Goal: Communication & Community: Answer question/provide support

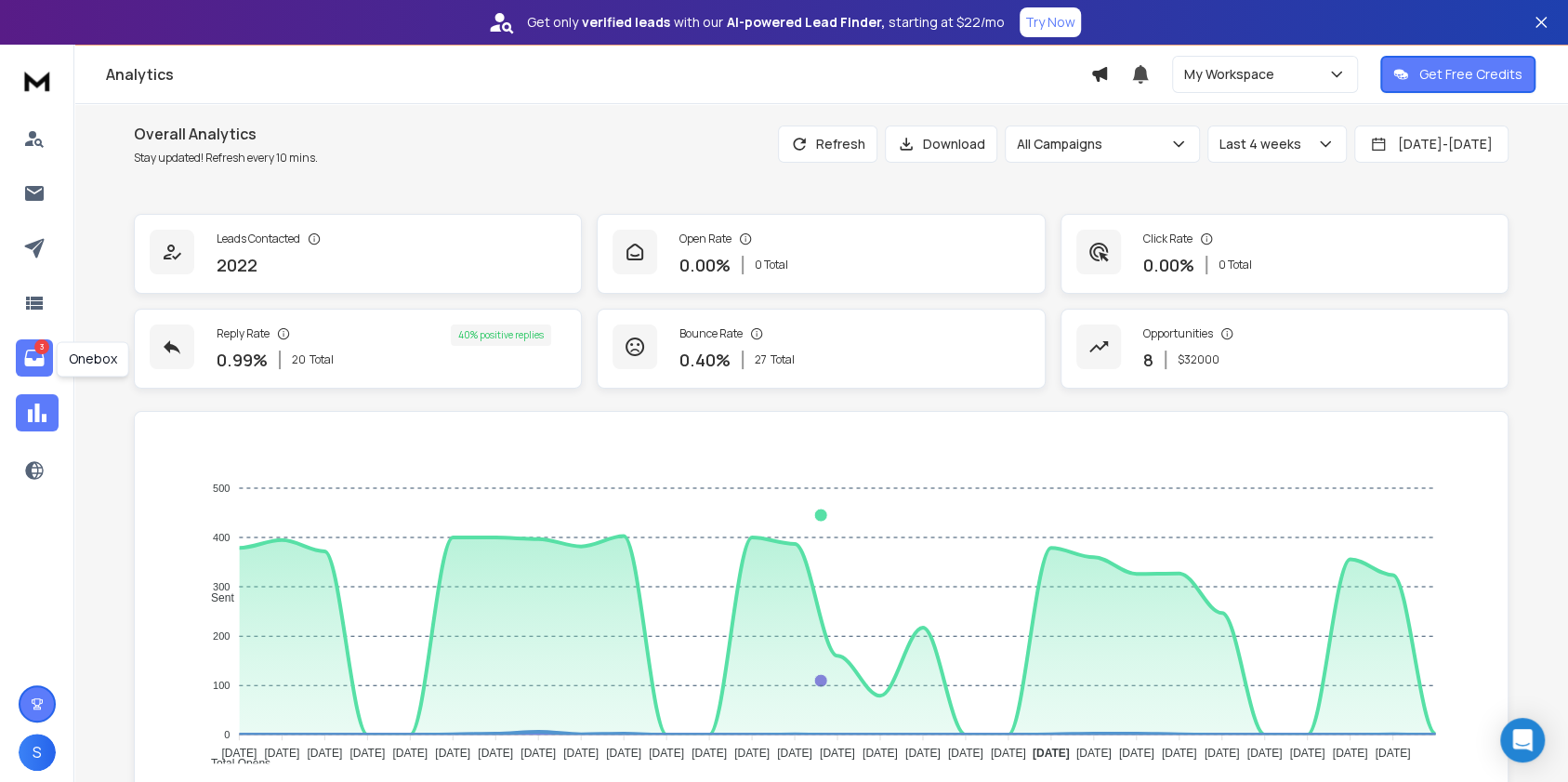
click at [23, 360] on icon at bounding box center [34, 358] width 23 height 23
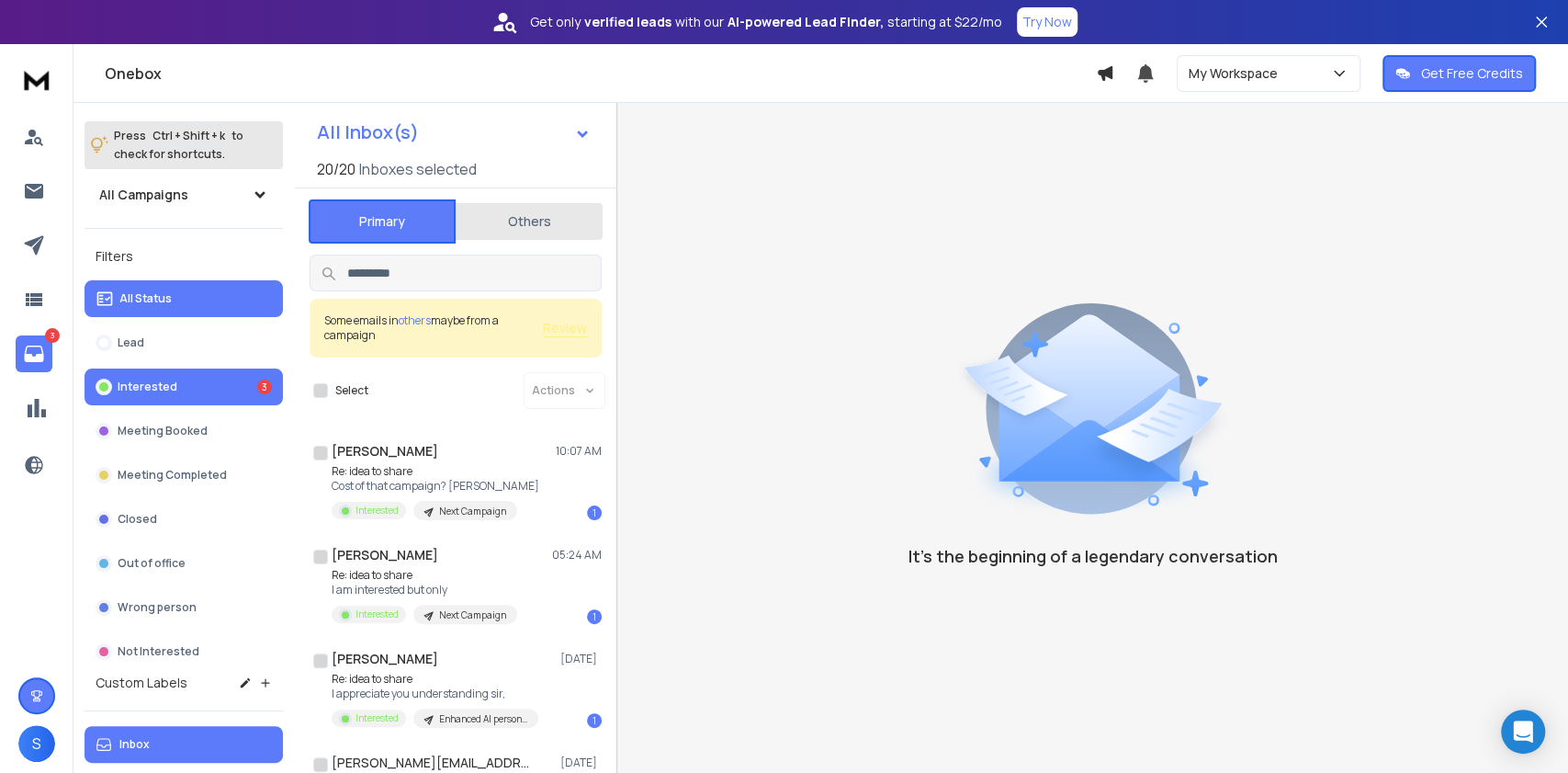
click at [188, 393] on button "Interested 3" at bounding box center [184, 386] width 199 height 37
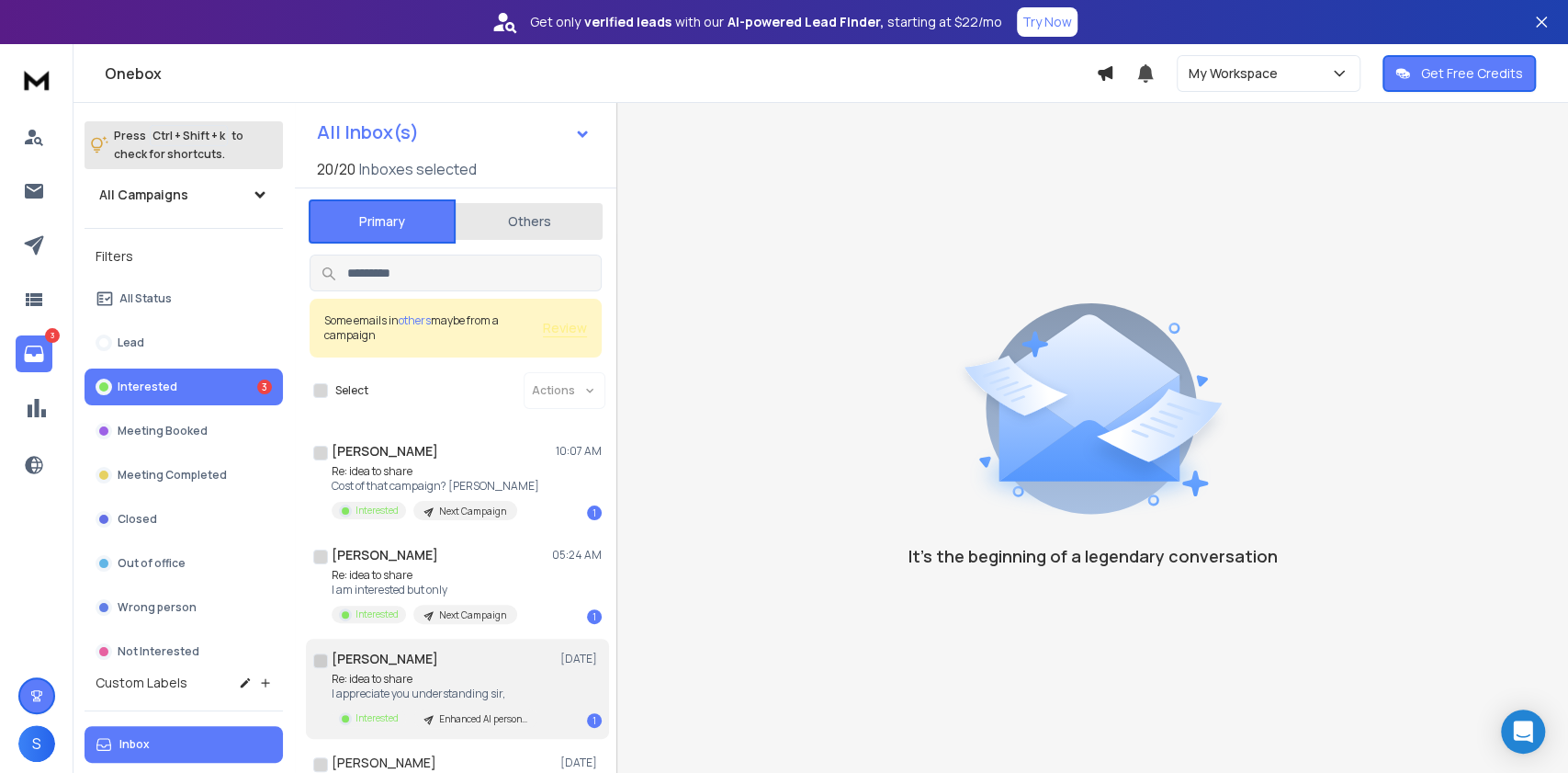
click at [467, 684] on p "Re: idea to share" at bounding box center [435, 679] width 206 height 15
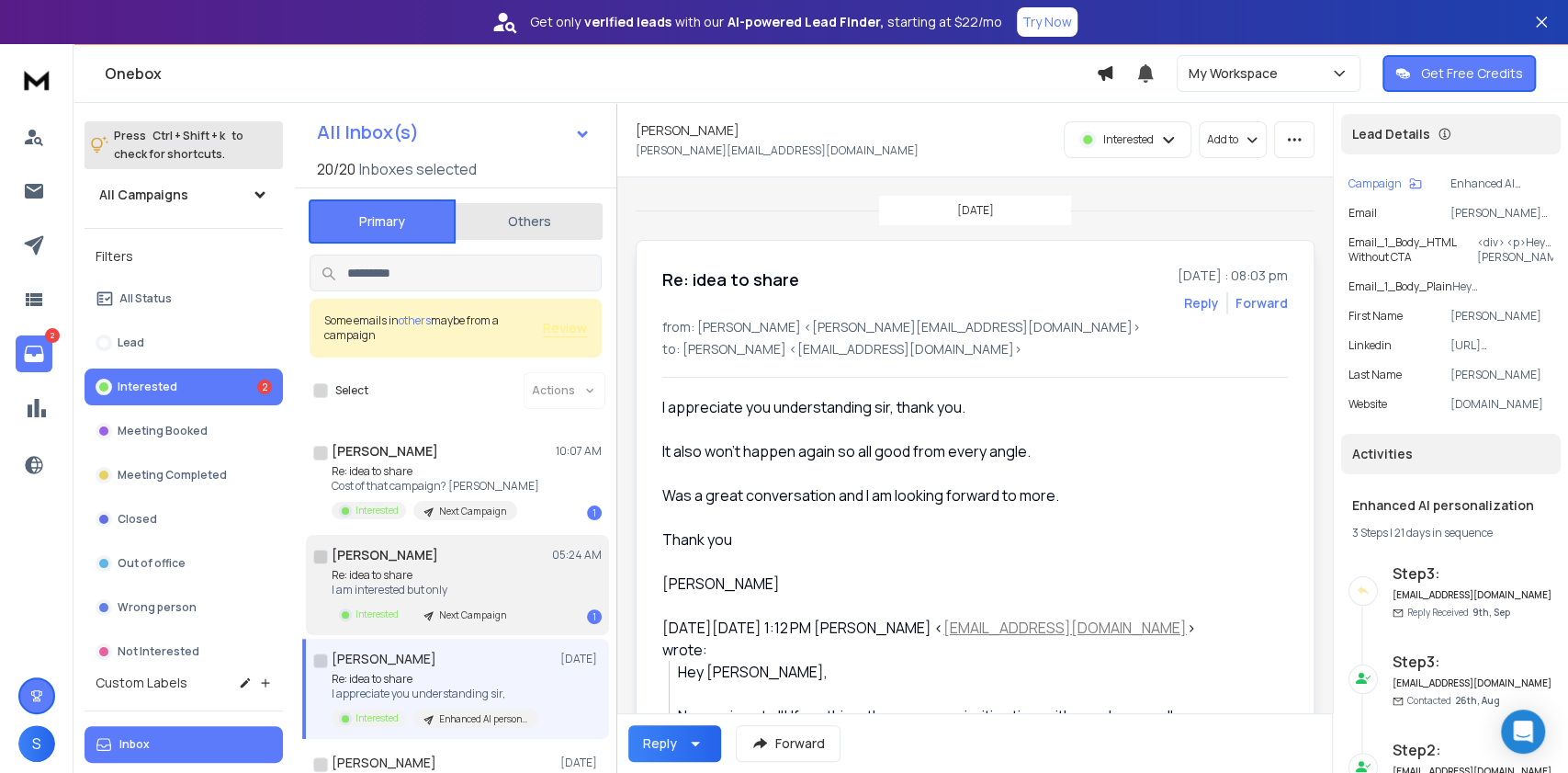
click at [531, 584] on div "Re: idea to share I am interested but only Interested Next Campaign 1" at bounding box center [467, 596] width 270 height 56
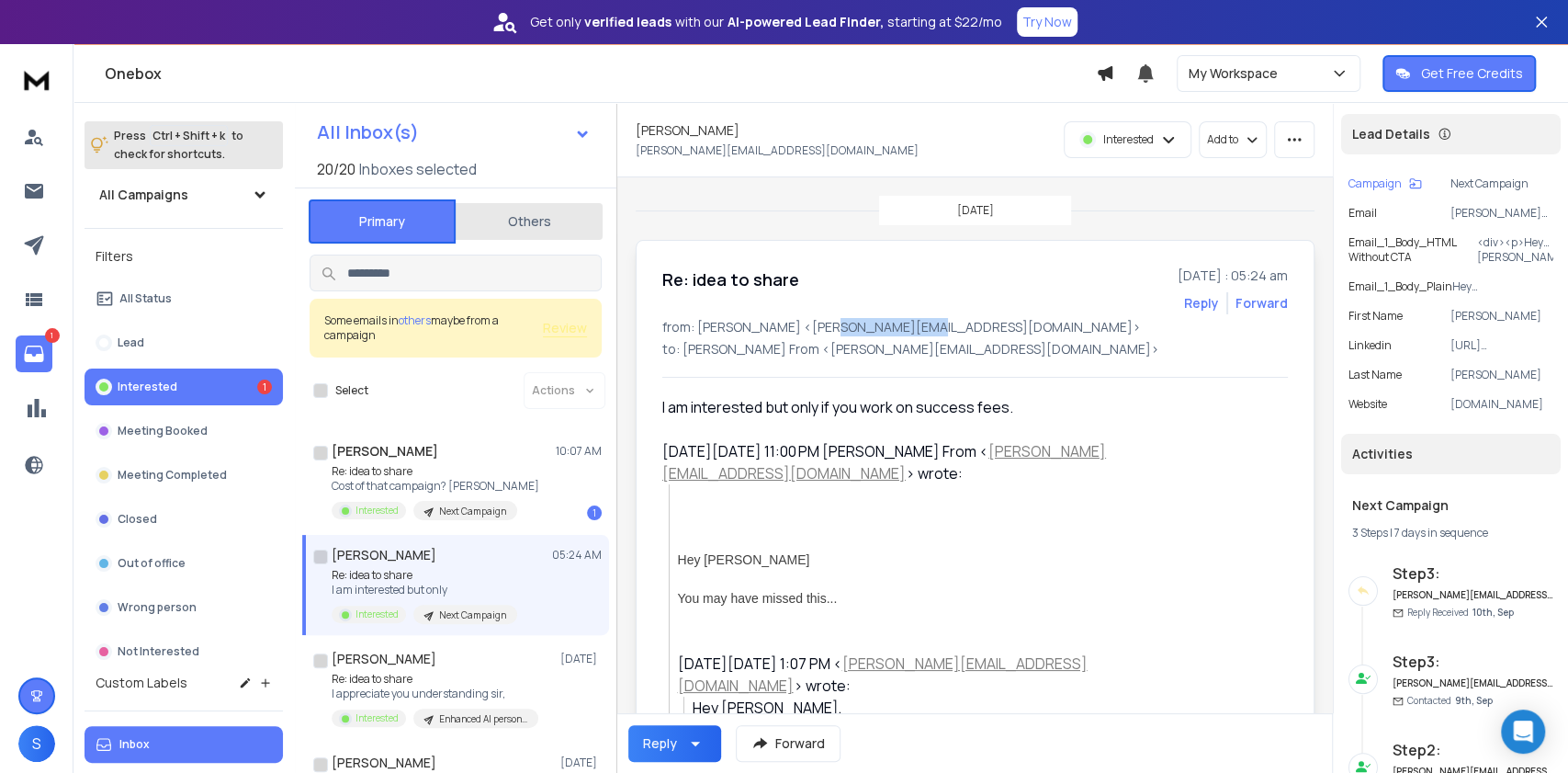
drag, startPoint x: 898, startPoint y: 326, endPoint x: 823, endPoint y: 319, distance: 75.3
click at [823, 319] on p "from: [PERSON_NAME] <[PERSON_NAME][EMAIL_ADDRESS][DOMAIN_NAME]>" at bounding box center [974, 327] width 626 height 19
copy p "[DOMAIN_NAME]"
click at [782, 443] on div "[DATE][DATE] 11:00 PM [PERSON_NAME] From < [PERSON_NAME][EMAIL_ADDRESS][DOMAIN_…" at bounding box center [930, 462] width 536 height 44
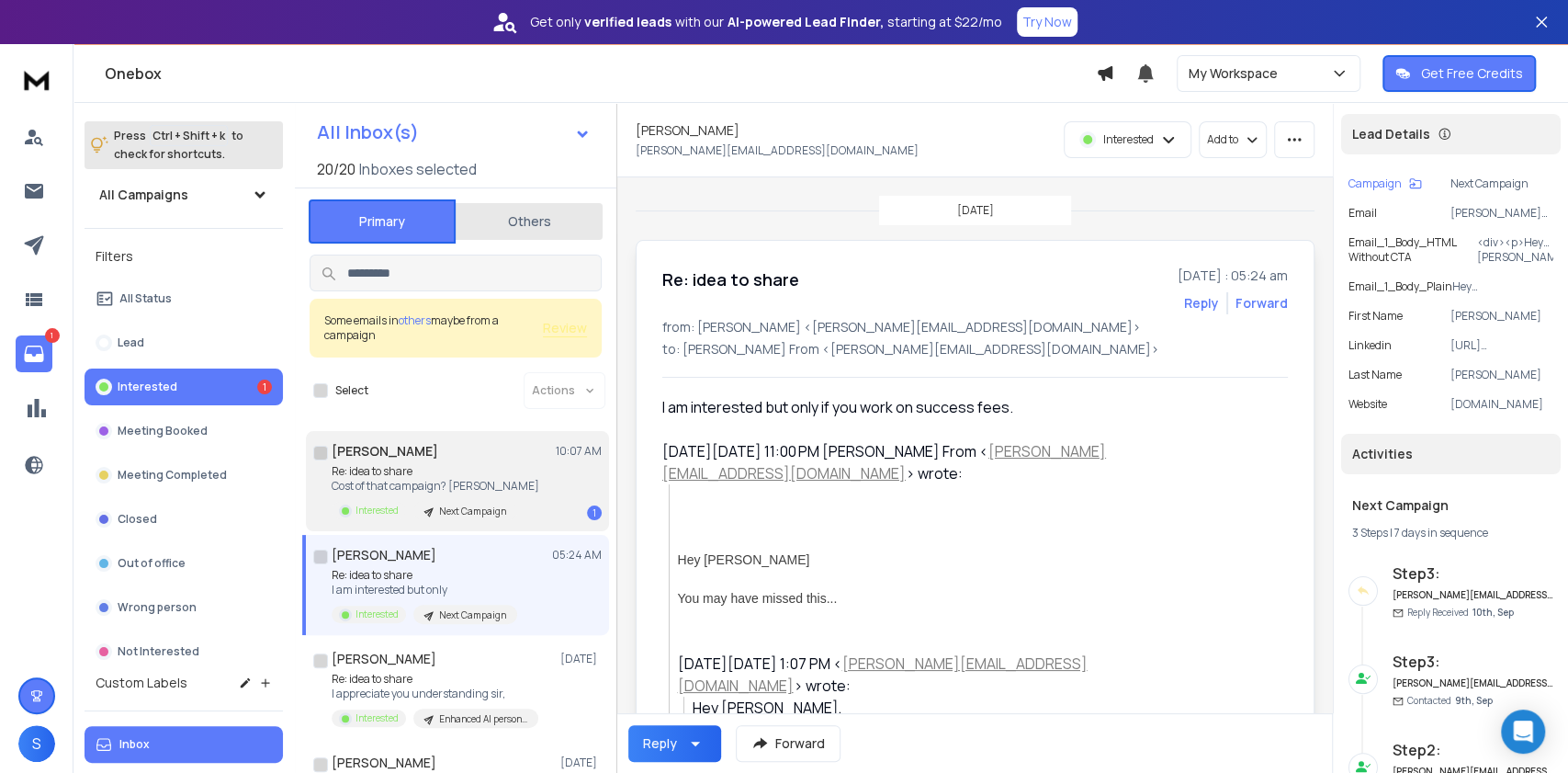
click at [489, 454] on div "[PERSON_NAME] 10:07 AM" at bounding box center [467, 451] width 270 height 19
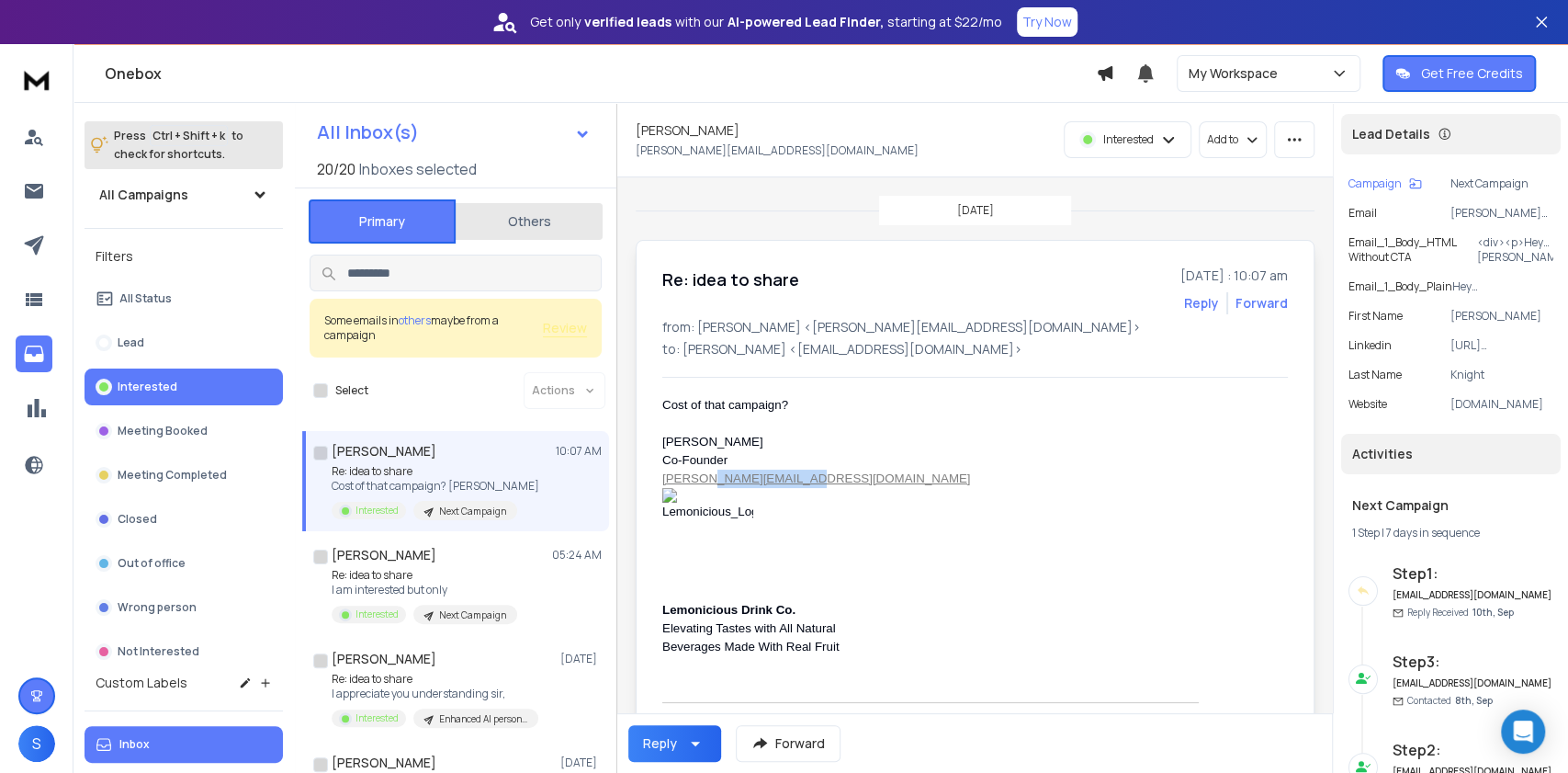
drag, startPoint x: 817, startPoint y: 474, endPoint x: 706, endPoint y: 478, distance: 111.1
click at [706, 478] on div "[PERSON_NAME][EMAIL_ADDRESS][DOMAIN_NAME]" at bounding box center [930, 478] width 536 height 19
copy link "[DOMAIN_NAME]"
click at [904, 422] on div at bounding box center [930, 424] width 536 height 19
click at [694, 737] on icon "button" at bounding box center [696, 744] width 23 height 23
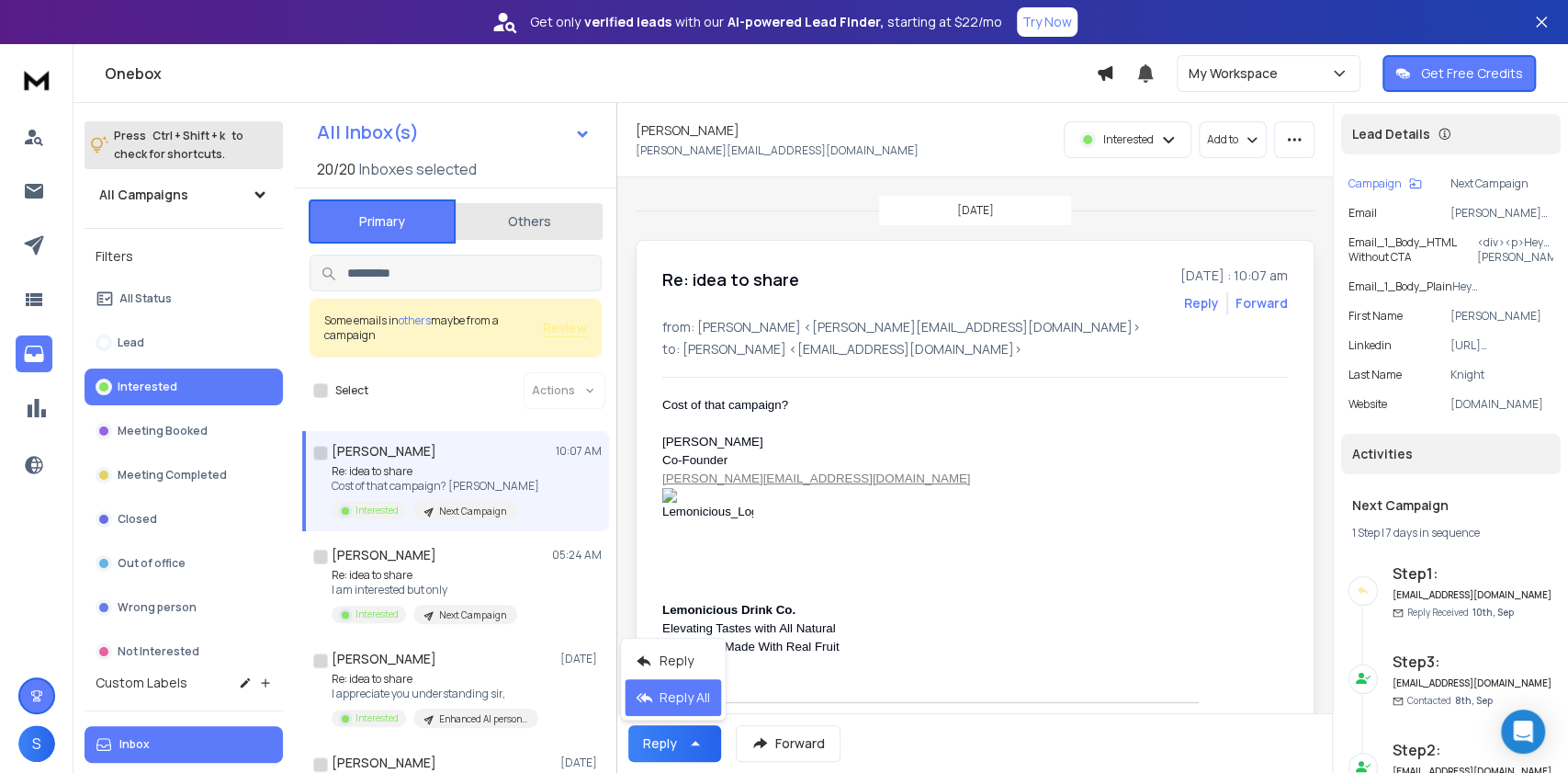
click at [678, 704] on p "Reply All" at bounding box center [685, 698] width 51 height 19
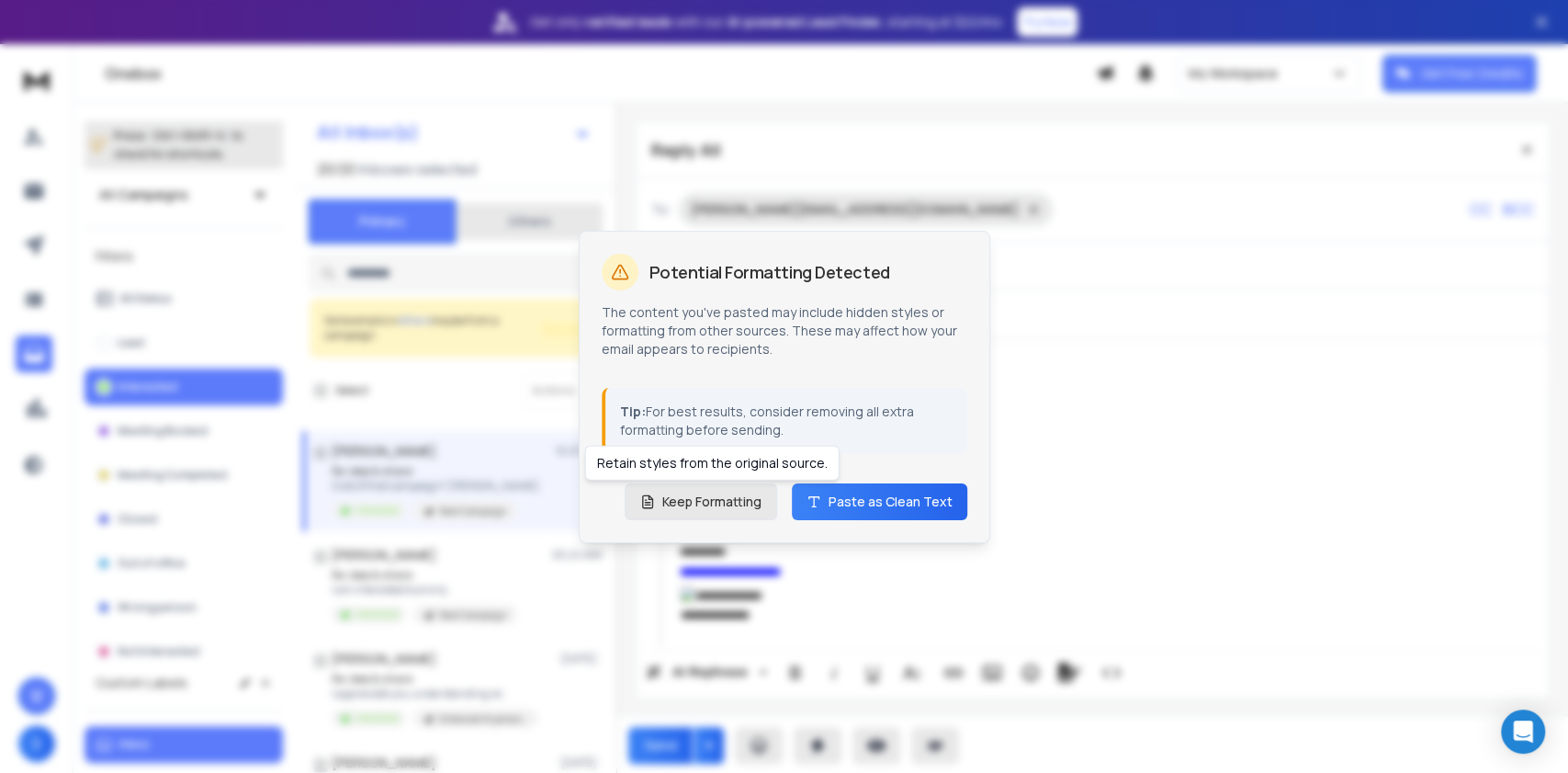
click at [764, 512] on button "Keep Formatting" at bounding box center [701, 501] width 153 height 37
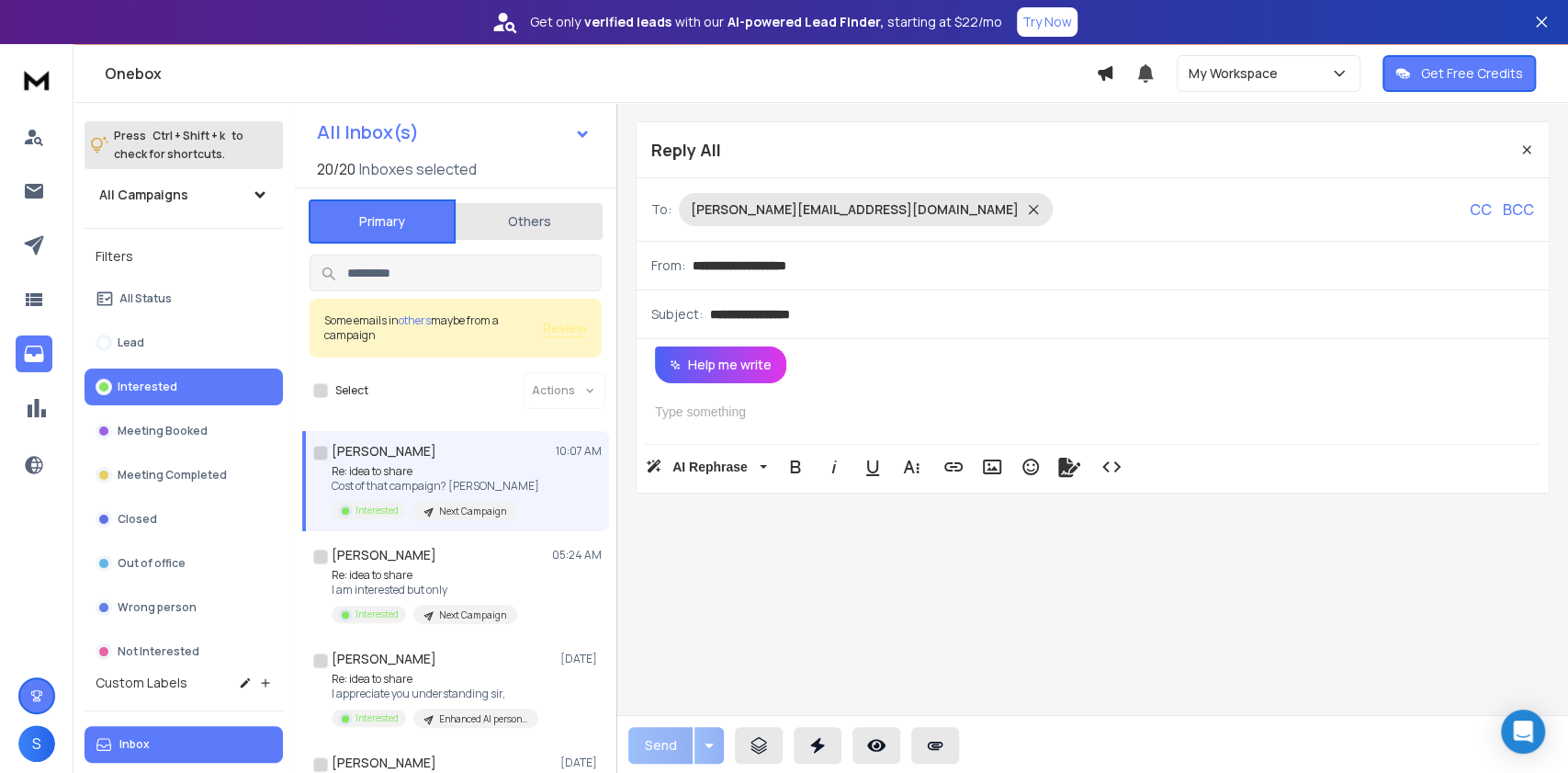
click at [762, 405] on div at bounding box center [1092, 412] width 875 height 21
paste div
click at [660, 747] on button "Send" at bounding box center [660, 745] width 65 height 37
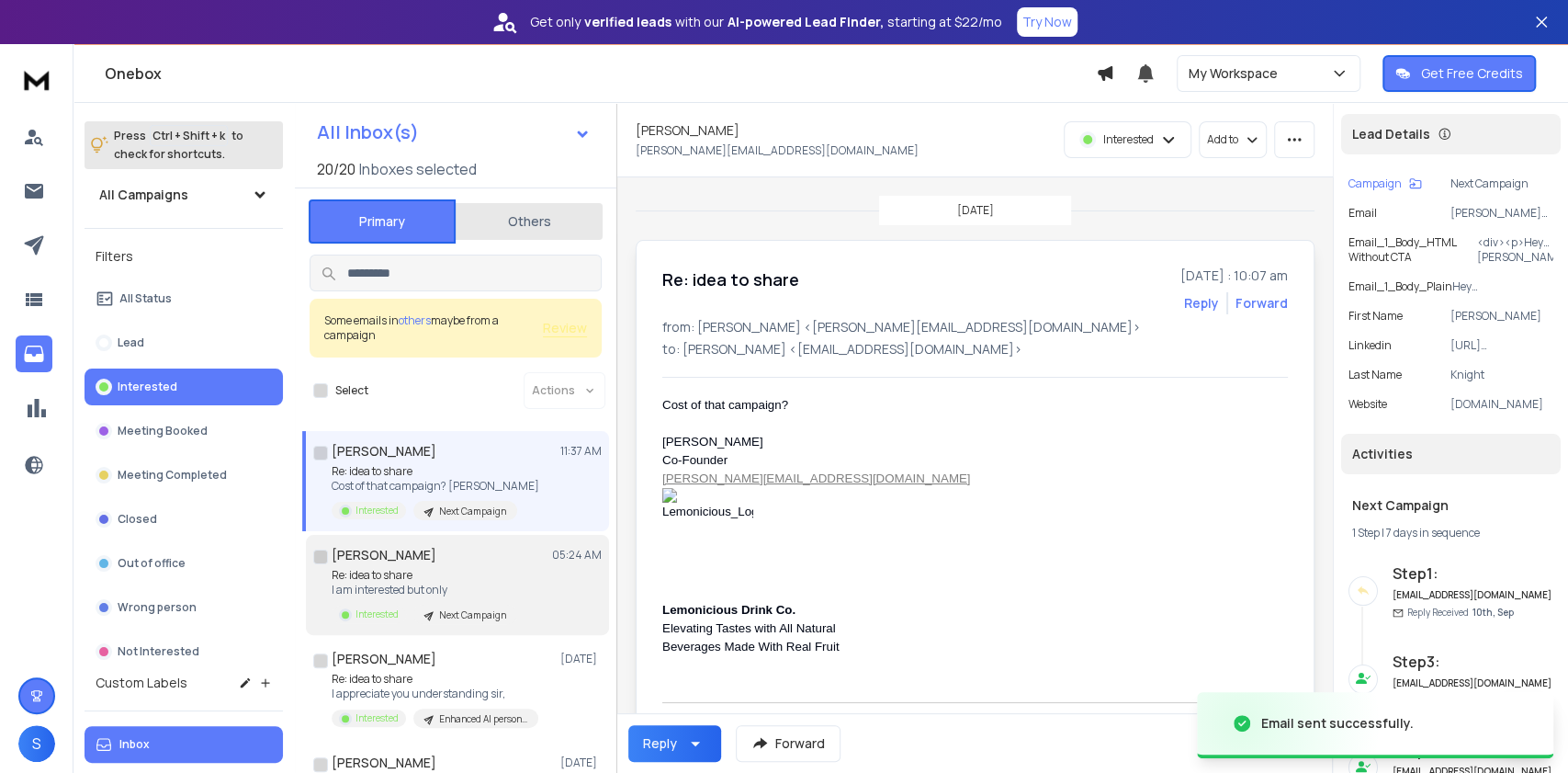
click at [500, 583] on p "I am interested but only" at bounding box center [425, 590] width 186 height 15
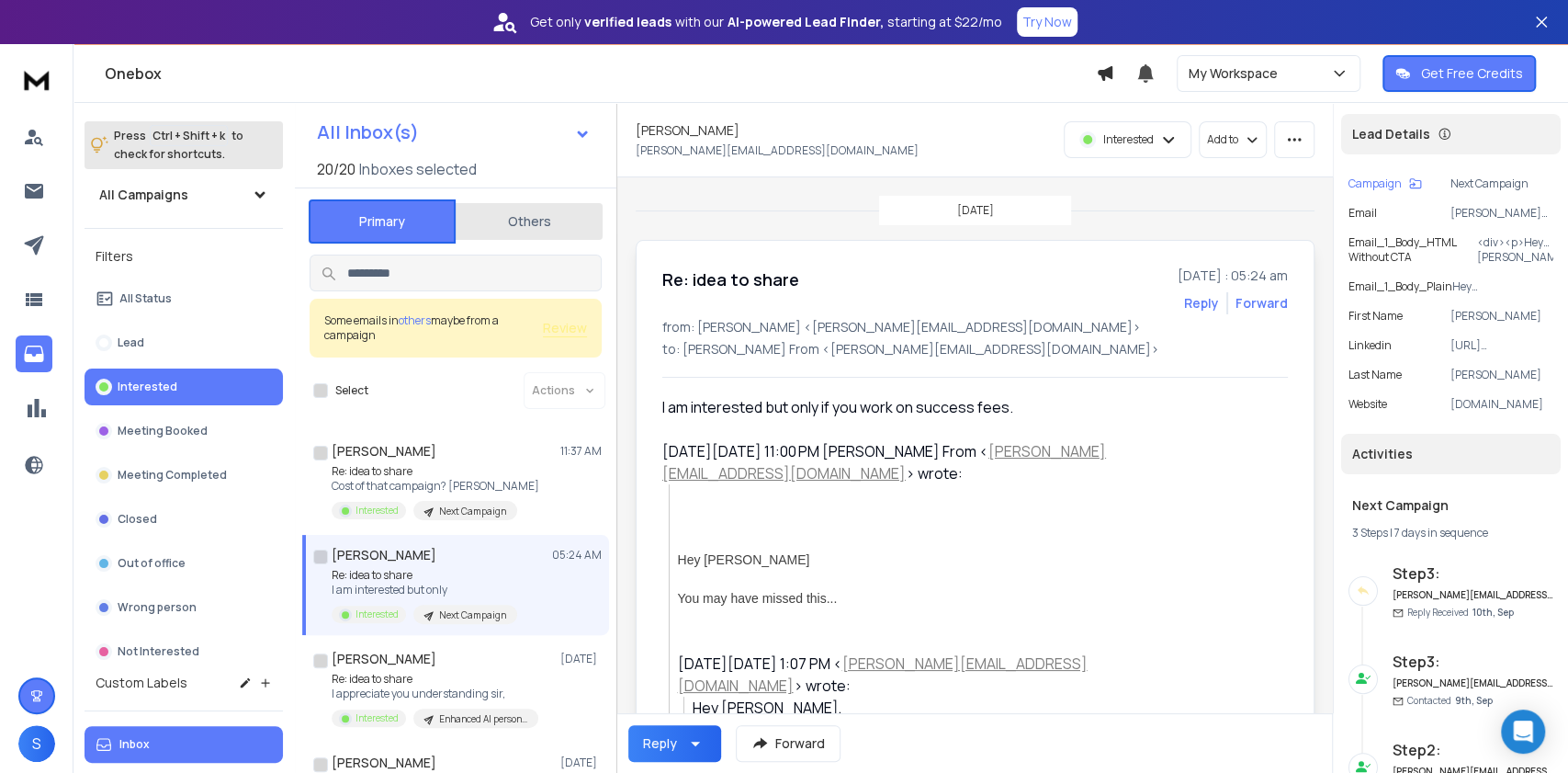
click at [648, 751] on div "Reply" at bounding box center [660, 744] width 34 height 19
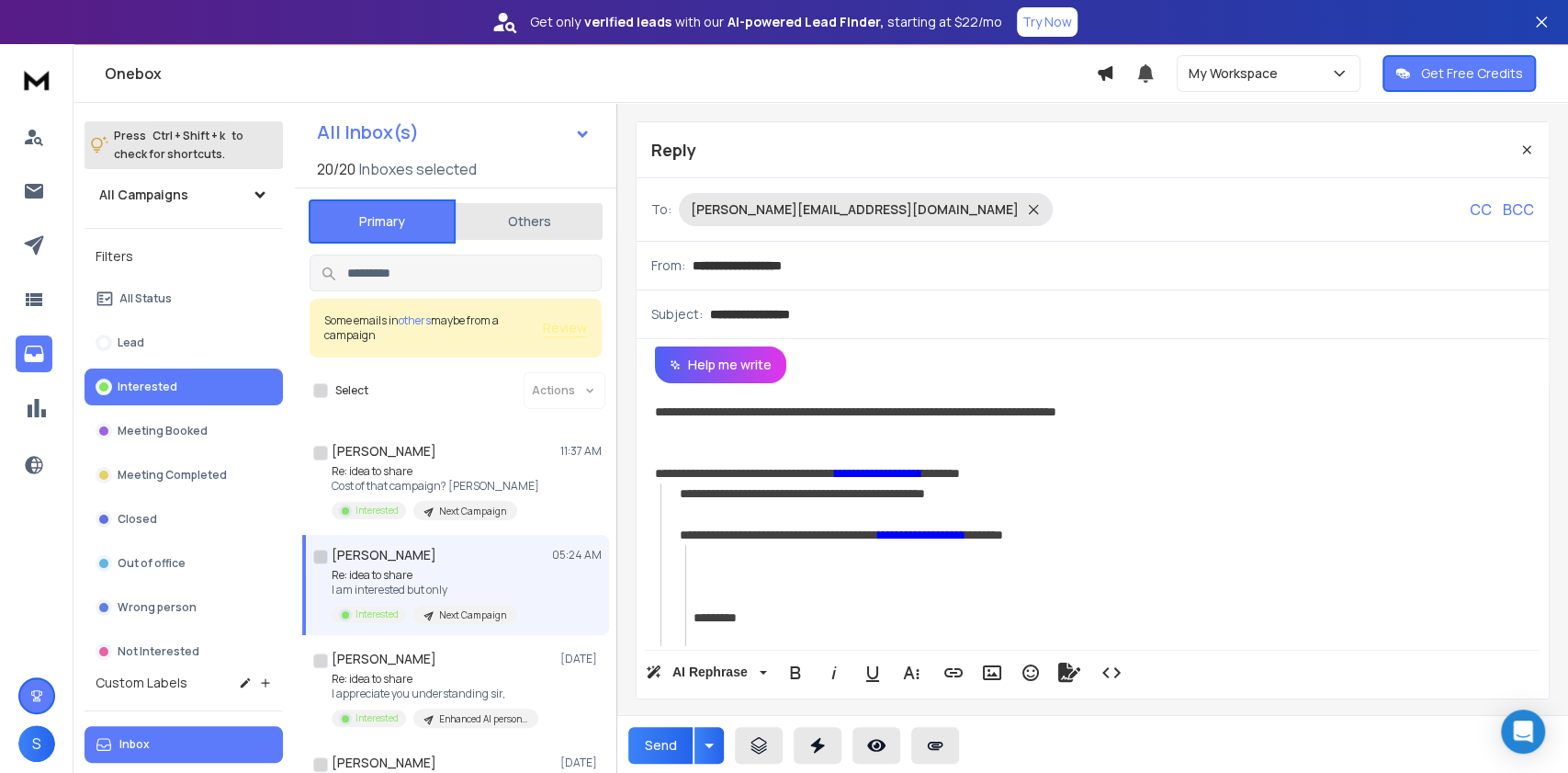
click at [718, 421] on div "**********" at bounding box center [1080, 412] width 852 height 21
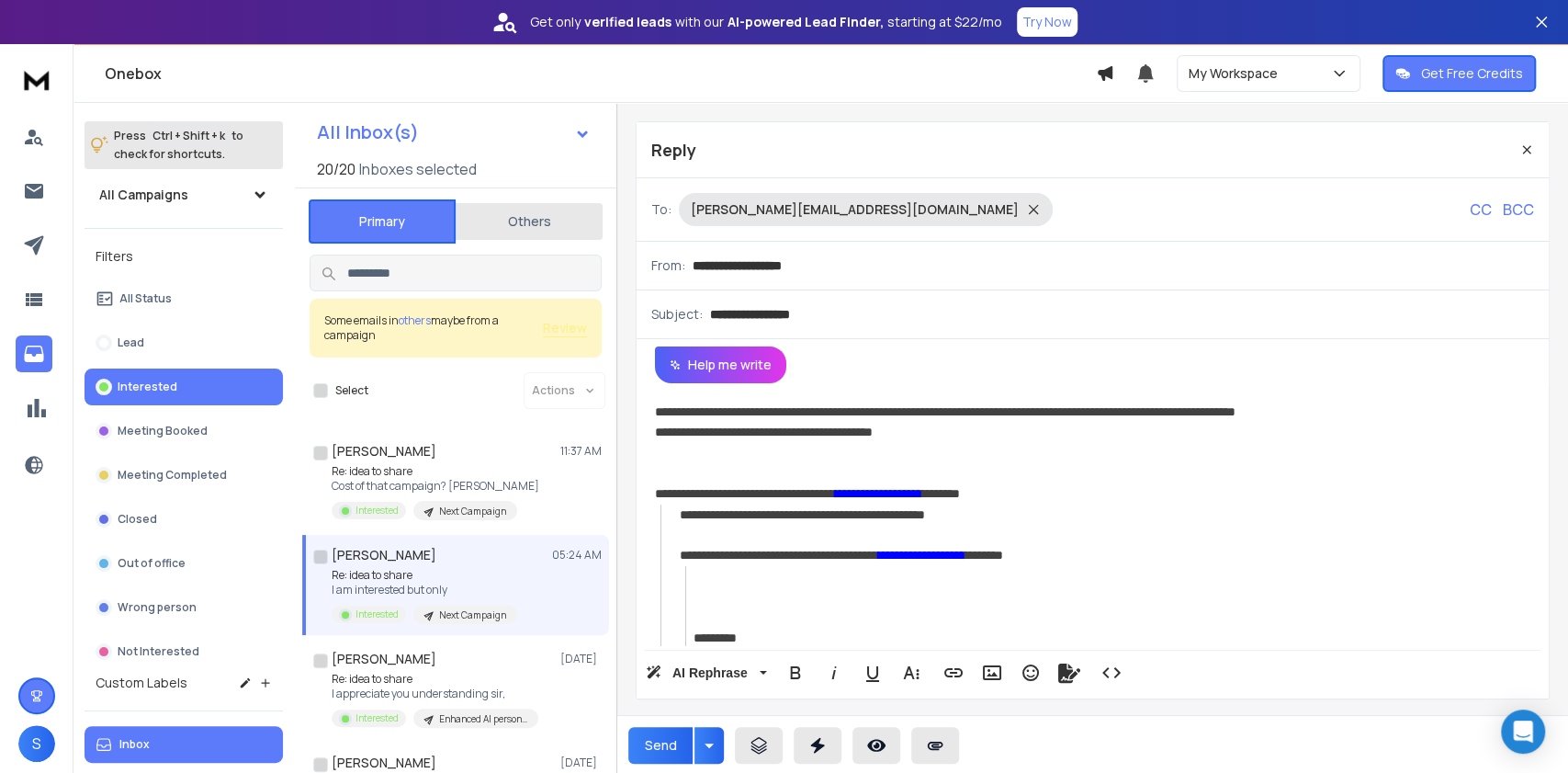
click at [665, 735] on button "Send" at bounding box center [660, 745] width 65 height 37
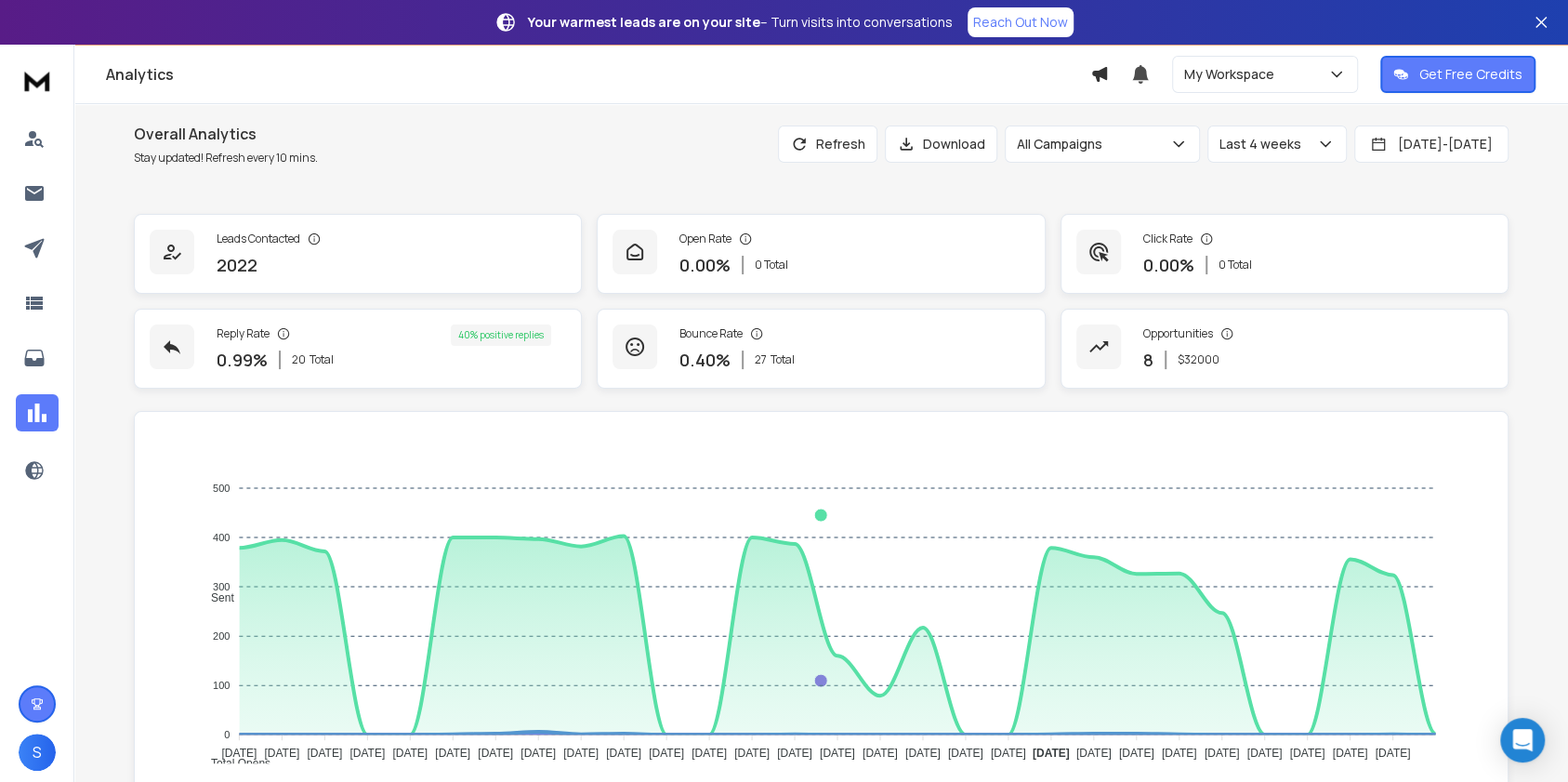
click at [9, 243] on div "S" at bounding box center [37, 417] width 74 height 745
click at [24, 243] on icon at bounding box center [34, 249] width 23 height 23
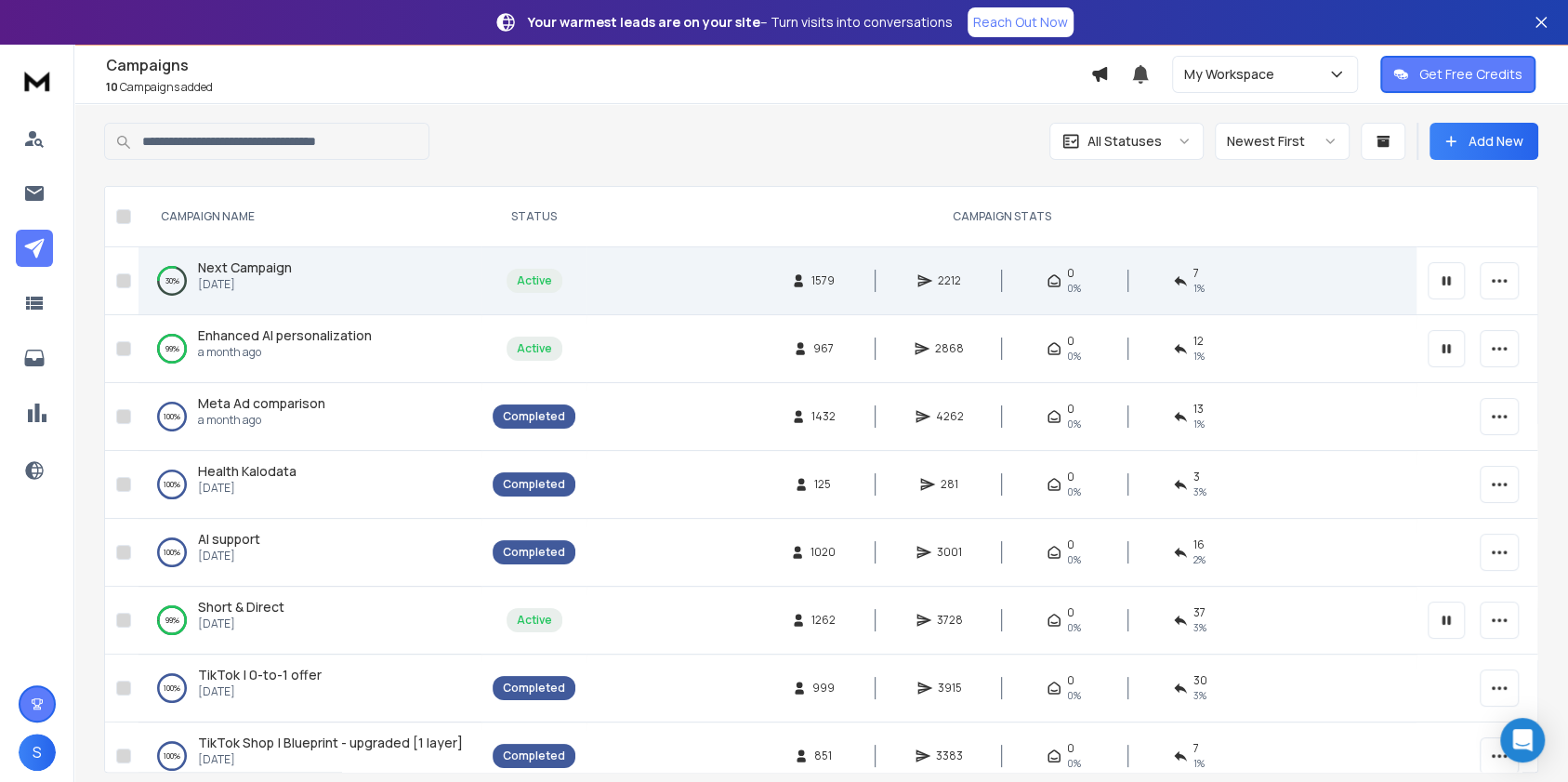
click at [274, 285] on p "[DATE]" at bounding box center [245, 285] width 94 height 15
